Goal: Task Accomplishment & Management: Manage account settings

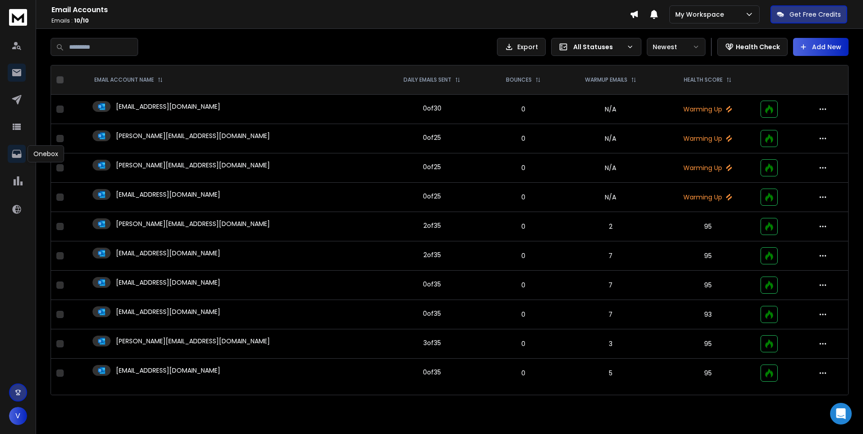
click at [19, 153] on icon at bounding box center [16, 154] width 11 height 11
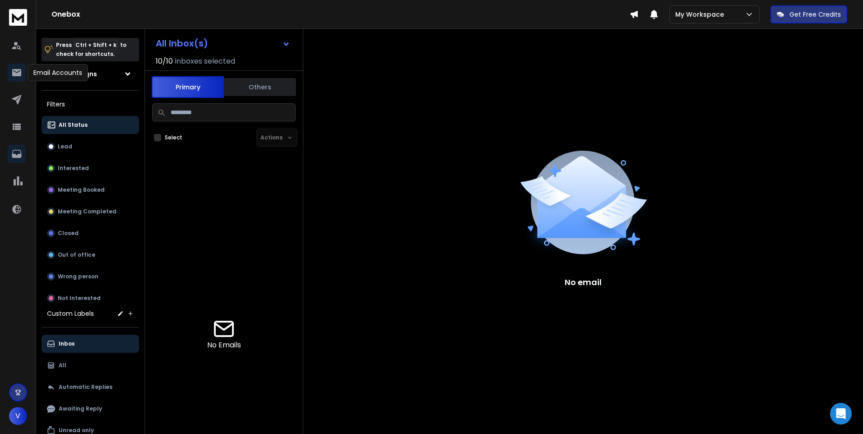
click at [14, 70] on icon at bounding box center [16, 72] width 9 height 7
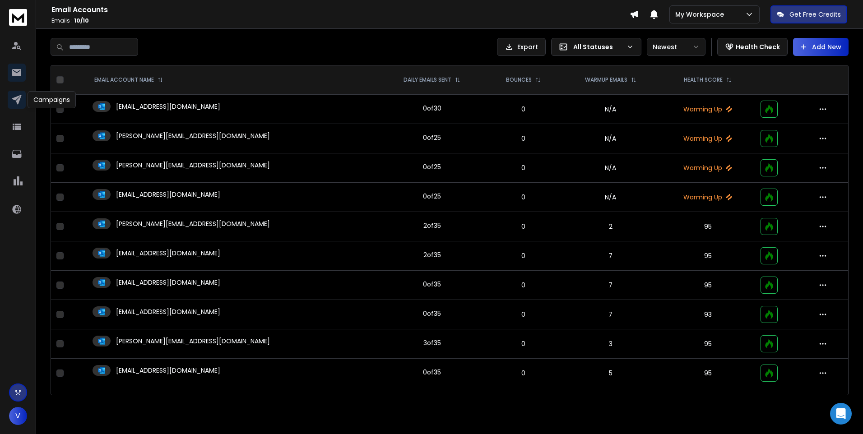
click at [15, 100] on icon at bounding box center [16, 99] width 9 height 9
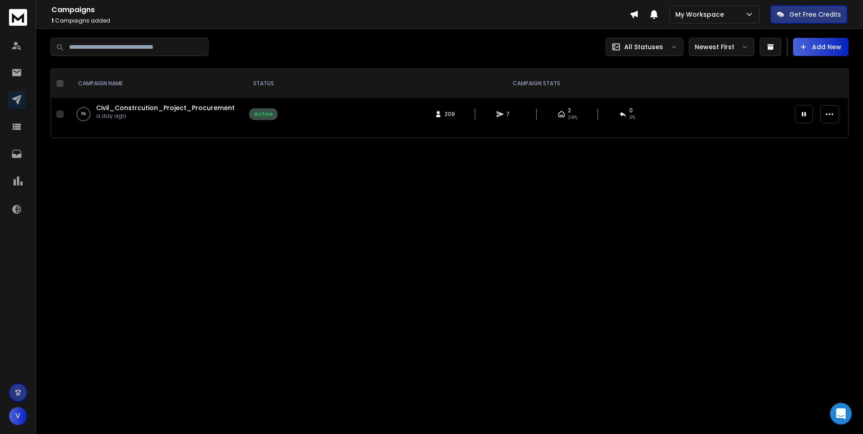
click at [131, 104] on span "Civil_Constrcution_Project_Procurement" at bounding box center [165, 107] width 139 height 9
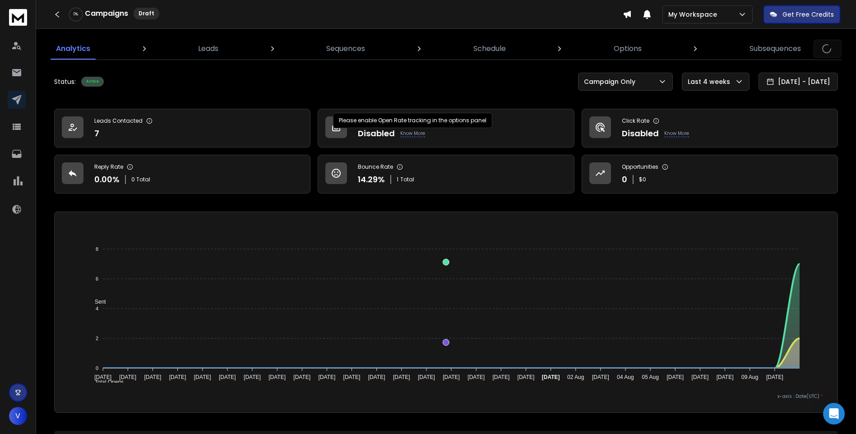
click at [414, 133] on p "Know More" at bounding box center [412, 133] width 25 height 7
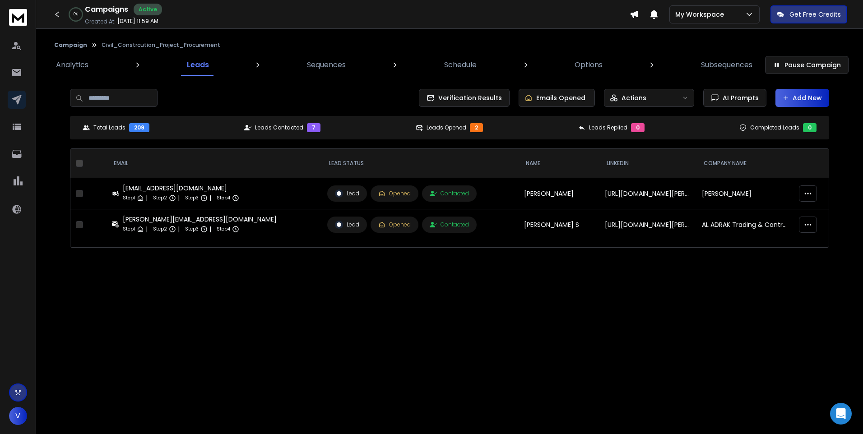
click at [98, 62] on div "Analytics Leads Sequences Schedule Options Subsequences" at bounding box center [404, 65] width 707 height 22
click at [88, 66] on p "Analytics" at bounding box center [72, 65] width 33 height 11
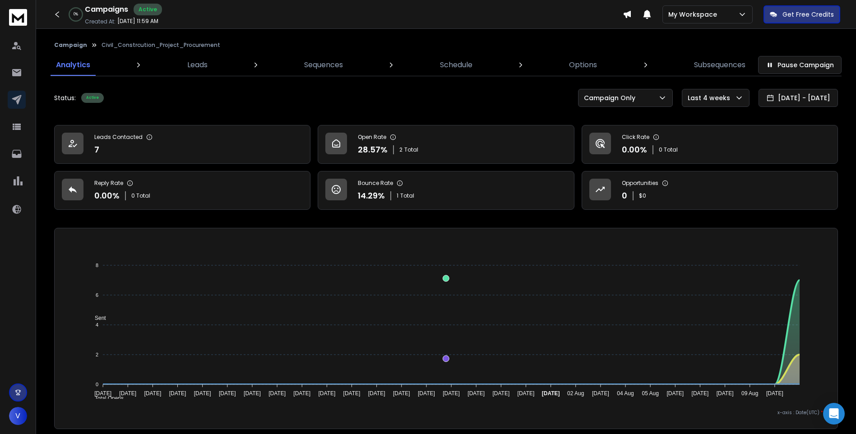
click at [399, 144] on div "28.57 % 2 Total" at bounding box center [388, 150] width 60 height 13
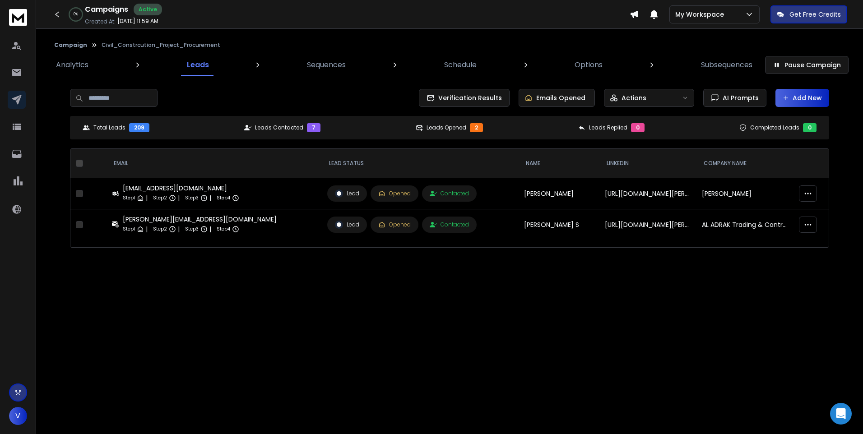
click at [371, 203] on td "Lead Opened Contacted" at bounding box center [420, 193] width 197 height 31
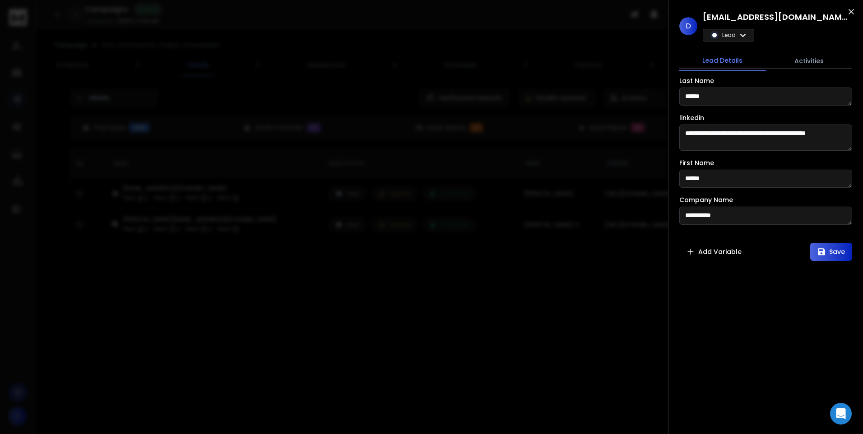
click at [855, 13] on icon "button" at bounding box center [851, 11] width 9 height 9
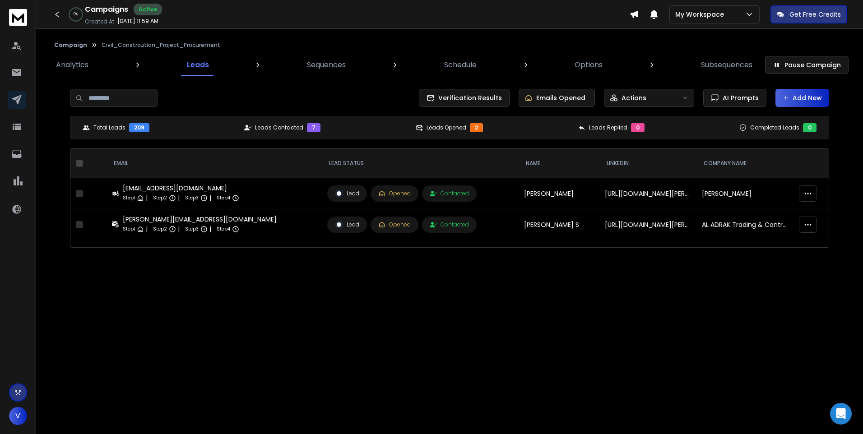
click at [93, 191] on div at bounding box center [91, 193] width 31 height 7
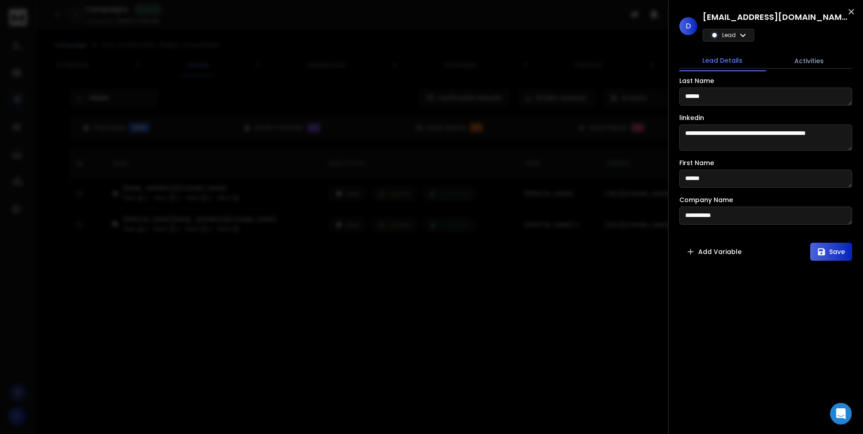
click at [855, 11] on icon "button" at bounding box center [851, 11] width 9 height 9
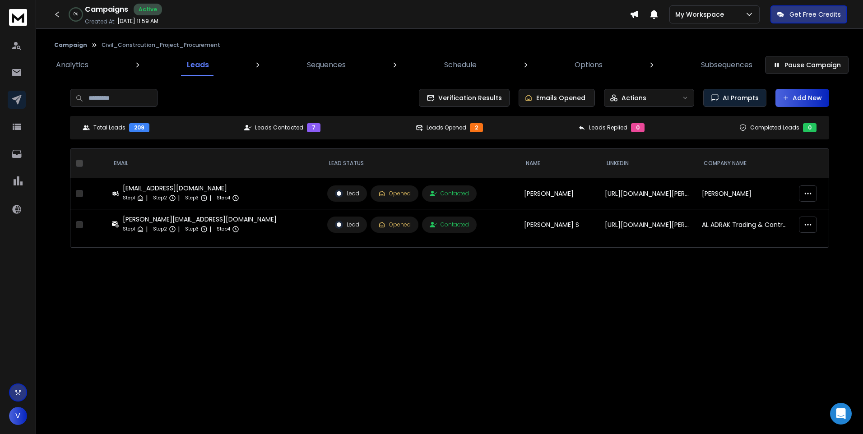
click at [758, 104] on button "AI Prompts" at bounding box center [734, 98] width 63 height 18
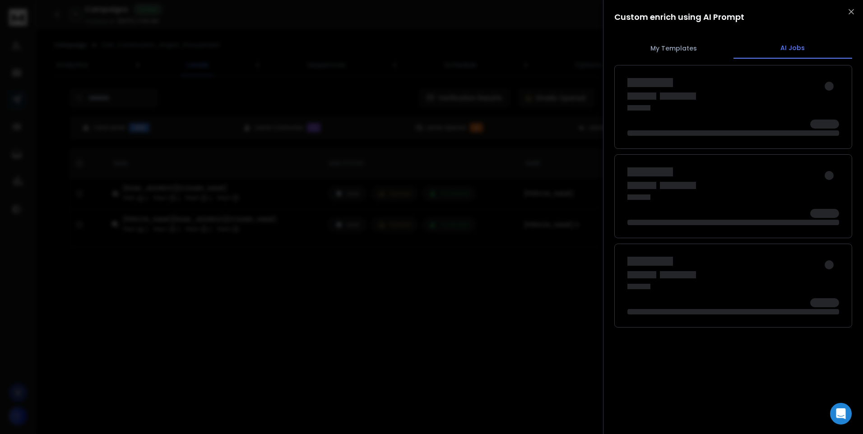
drag, startPoint x: 771, startPoint y: 45, endPoint x: 780, endPoint y: 41, distance: 10.3
click at [772, 44] on button "AI Jobs" at bounding box center [793, 48] width 119 height 21
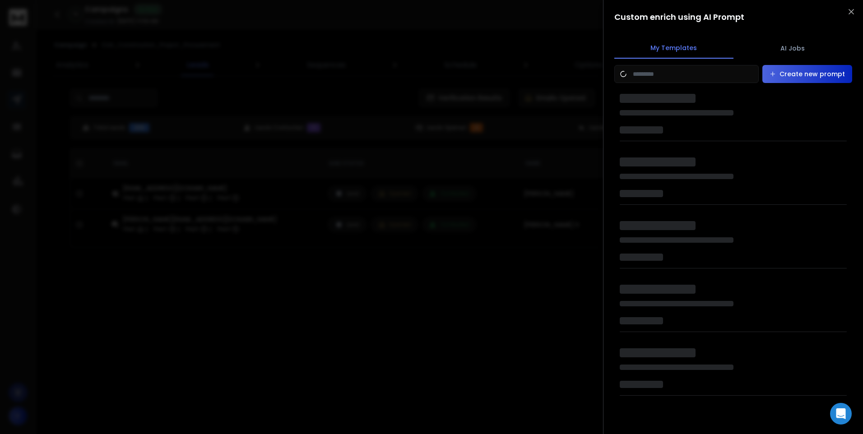
drag, startPoint x: 690, startPoint y: 54, endPoint x: 704, endPoint y: 43, distance: 17.1
click at [691, 53] on button "My Templates" at bounding box center [673, 48] width 119 height 21
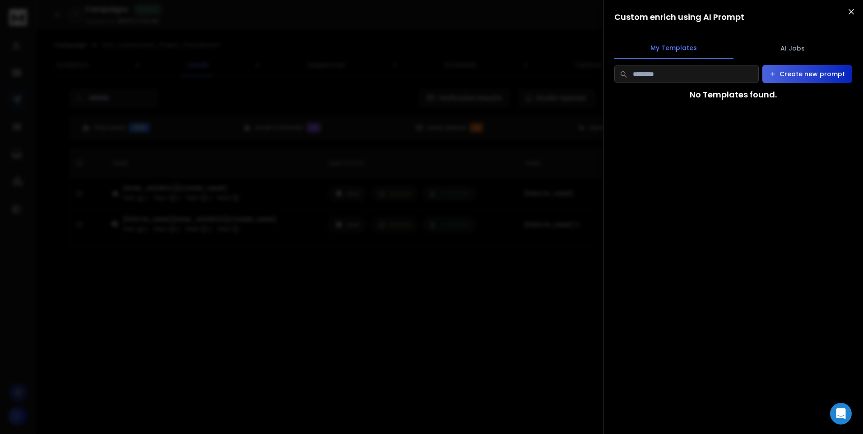
click at [850, 9] on icon "button" at bounding box center [851, 11] width 9 height 9
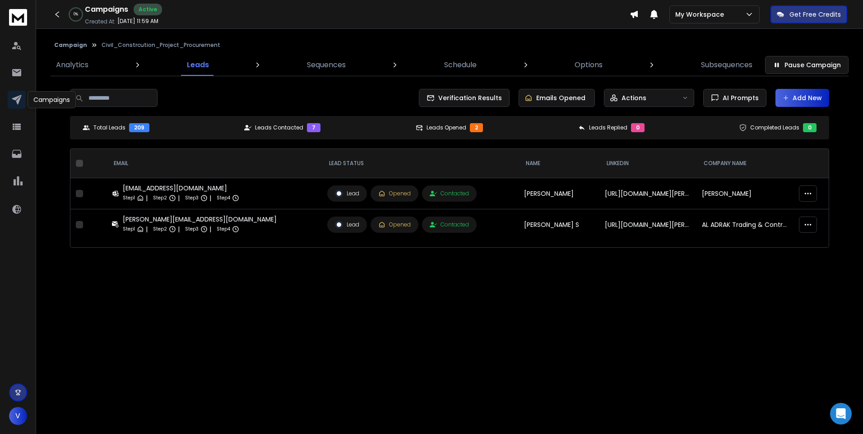
click at [11, 97] on icon at bounding box center [16, 99] width 11 height 11
